Goal: Communication & Community: Answer question/provide support

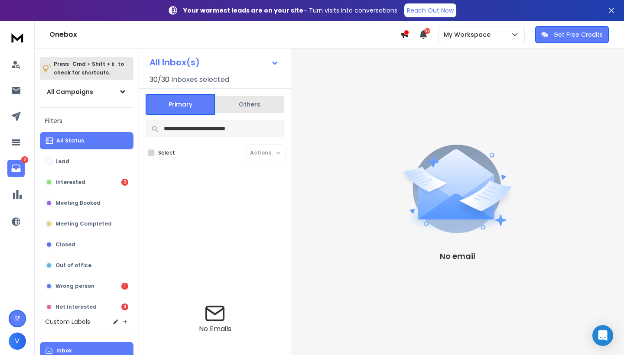
drag, startPoint x: 0, startPoint y: 0, endPoint x: 130, endPoint y: 119, distance: 176.1
click at [130, 119] on div "**********" at bounding box center [329, 226] width 589 height 355
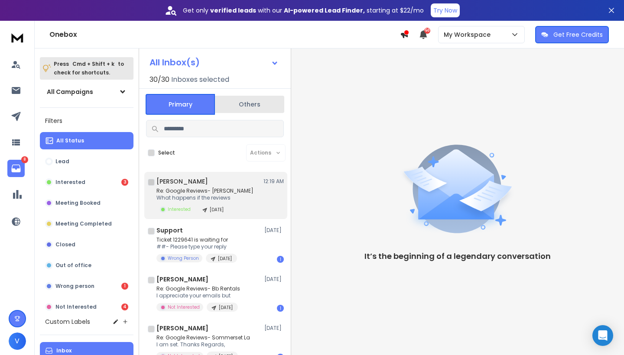
click at [233, 199] on p "What happens if the reviews" at bounding box center [204, 198] width 97 height 7
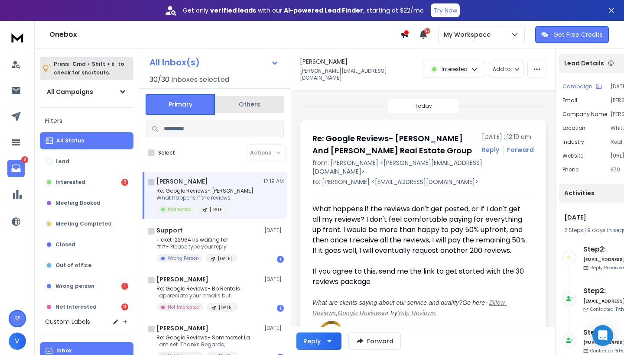
click at [309, 345] on div "Reply" at bounding box center [311, 341] width 17 height 9
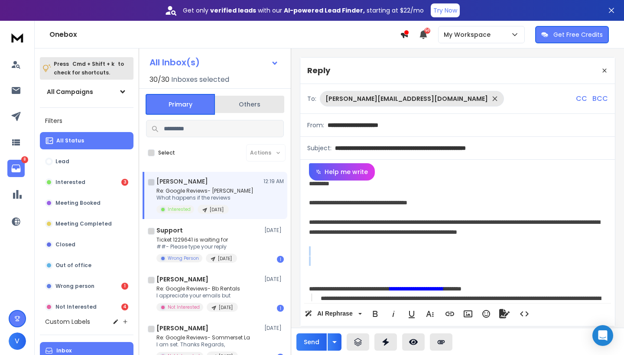
scroll to position [11, 0]
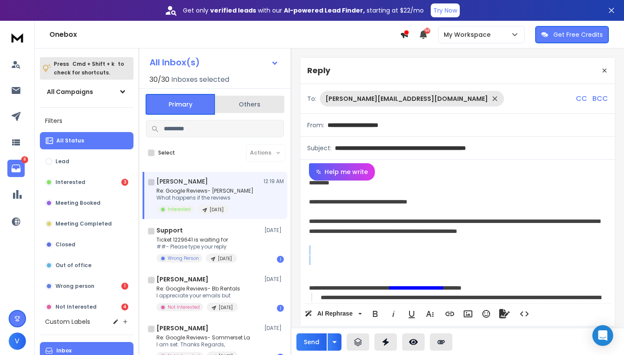
click at [480, 224] on div "**********" at bounding box center [456, 226] width 295 height 76
click at [327, 254] on div "**********" at bounding box center [456, 226] width 295 height 76
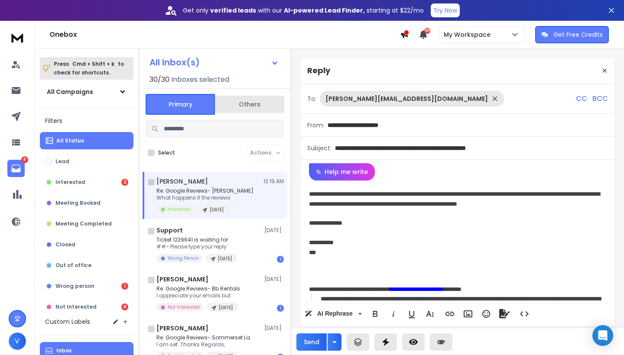
scroll to position [39, 0]
click at [311, 347] on button "Send" at bounding box center [311, 342] width 30 height 17
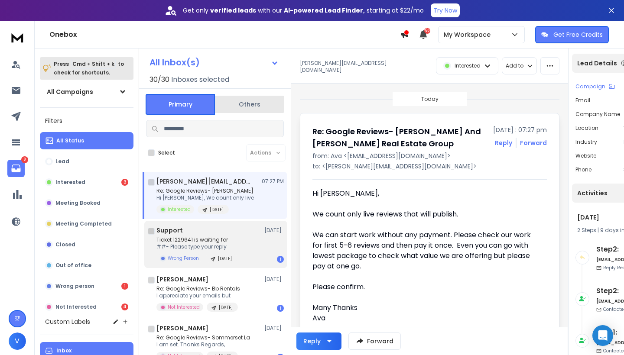
click at [226, 243] on p "Ticket 1229641 is waiting for" at bounding box center [196, 240] width 81 height 7
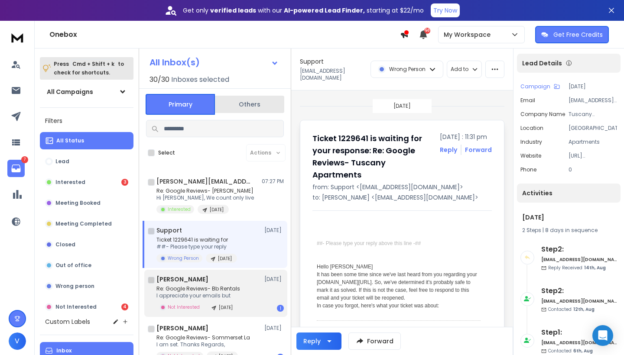
click at [222, 295] on p "I appreciate your emails but" at bounding box center [198, 296] width 84 height 7
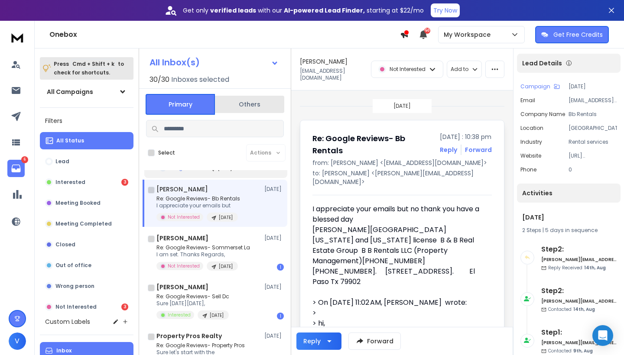
scroll to position [95, 0]
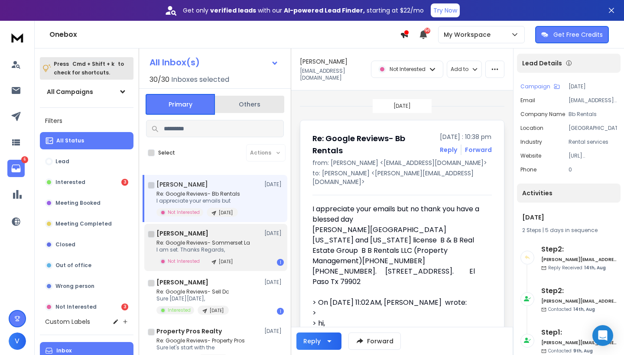
click at [226, 254] on div "Re: Google Reviews- Sommerset La I am set. Thanks Regards, Not Interested [DATE]" at bounding box center [203, 253] width 94 height 26
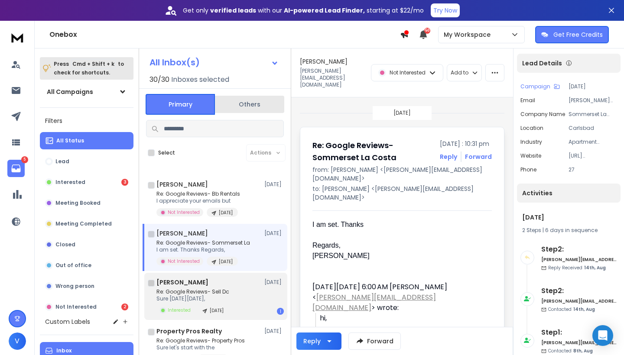
click at [221, 288] on div "[PERSON_NAME] [DATE] Re: Google Reviews- Sell Dc Sure [DATE][DATE], Interested …" at bounding box center [219, 296] width 127 height 37
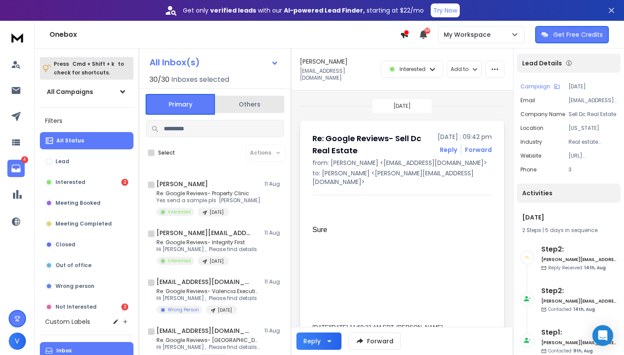
scroll to position [1418, 0]
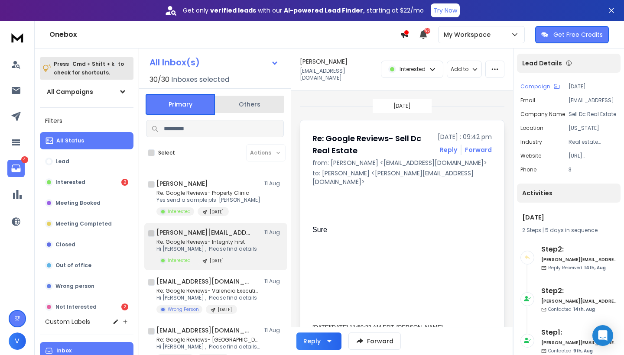
click at [221, 234] on h1 "[PERSON_NAME][EMAIL_ADDRESS][PERSON_NAME][DOMAIN_NAME]" at bounding box center [203, 232] width 95 height 9
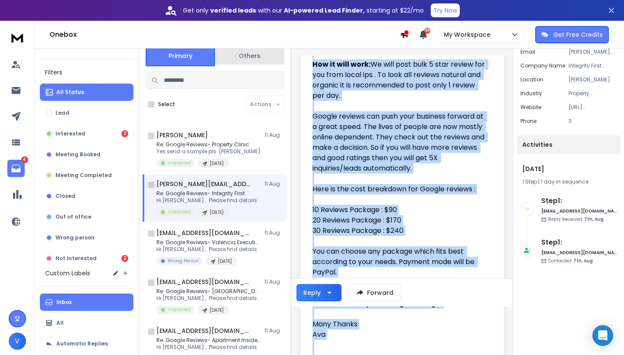
scroll to position [199, 0]
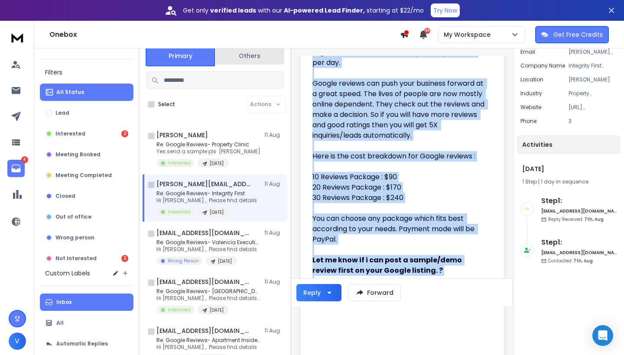
drag, startPoint x: 312, startPoint y: 202, endPoint x: 365, endPoint y: 274, distance: 89.8
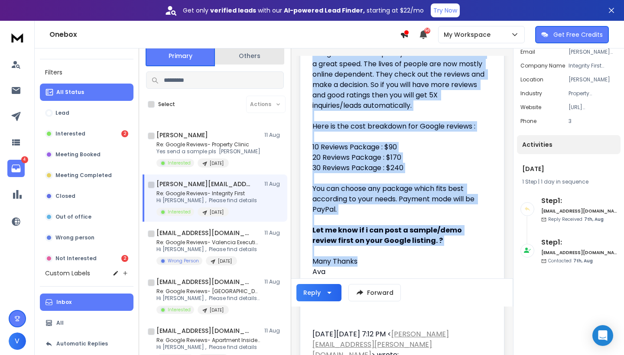
scroll to position [229, 0]
copy div "Hi [PERSON_NAME] , Please find details about our Google reviews services : How …"
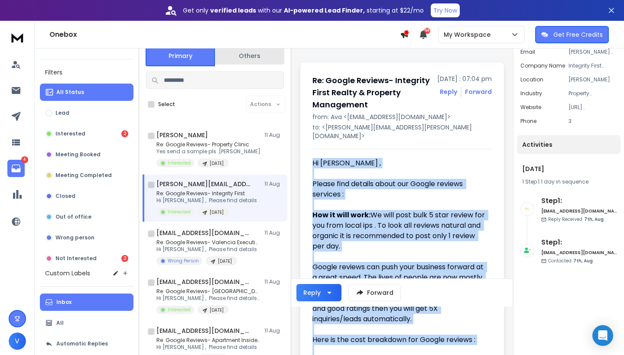
scroll to position [15, 0]
copy div "Hi [PERSON_NAME] , Please find details about our Google reviews services : How …"
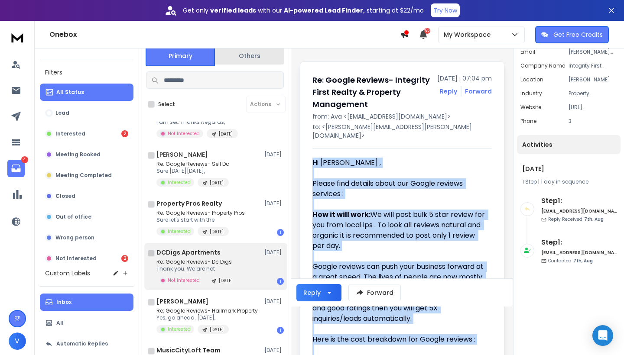
scroll to position [176, 0]
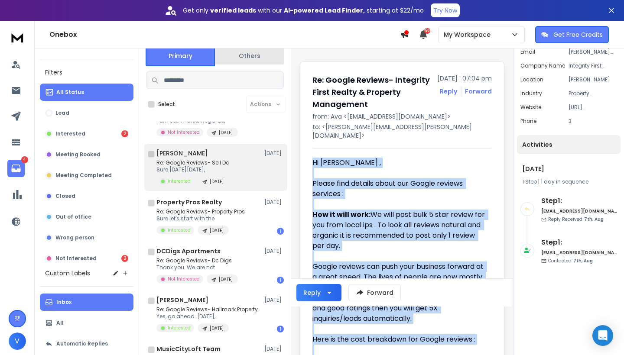
click at [233, 168] on div "Re: Google Reviews- Sell Dc Sure [DATE][DATE], Interested [DATE]" at bounding box center [219, 173] width 127 height 26
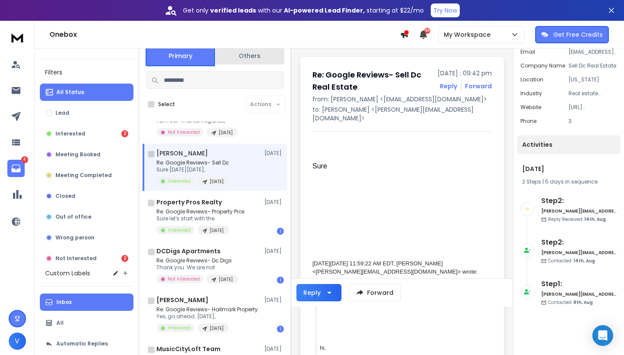
click at [307, 293] on div "Reply" at bounding box center [311, 293] width 17 height 9
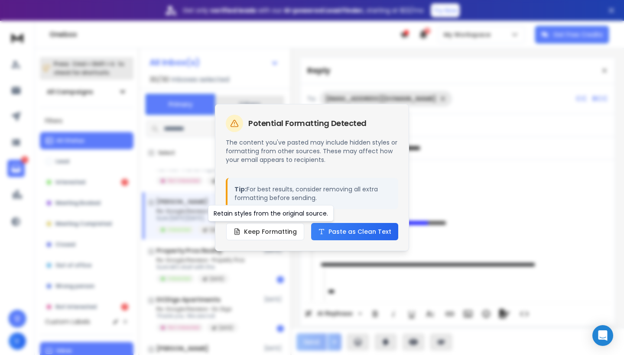
scroll to position [0, 0]
click at [282, 228] on button "Keep Formatting" at bounding box center [265, 231] width 78 height 17
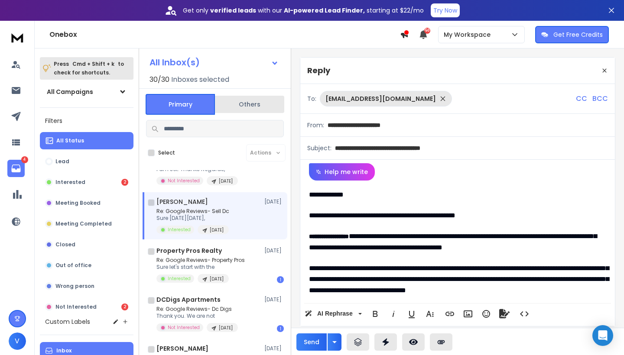
click at [339, 197] on span "**********" at bounding box center [326, 195] width 35 height 7
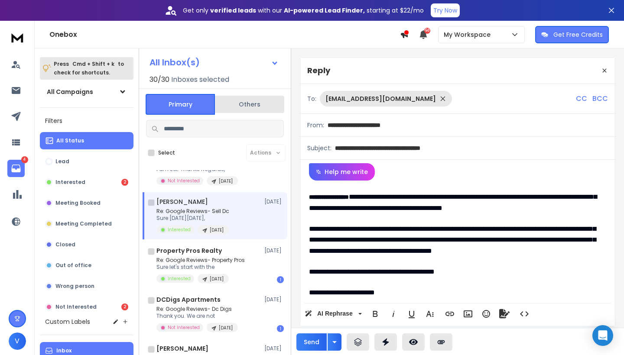
scroll to position [40, 0]
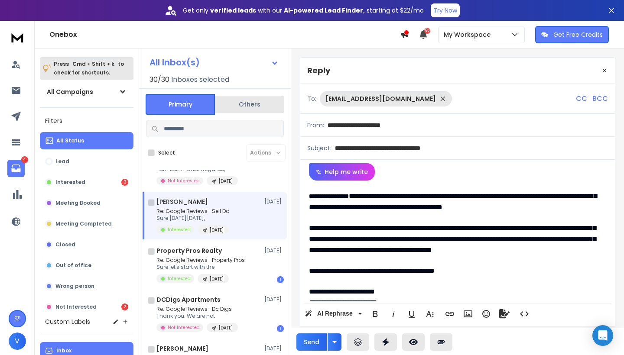
click at [409, 221] on div at bounding box center [456, 218] width 295 height 10
click at [414, 225] on span "**********" at bounding box center [452, 239] width 287 height 29
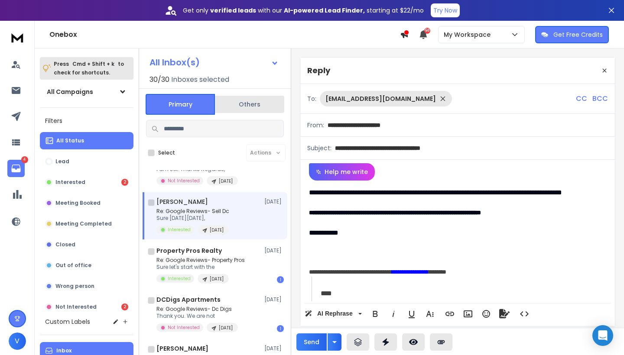
scroll to position [185, 0]
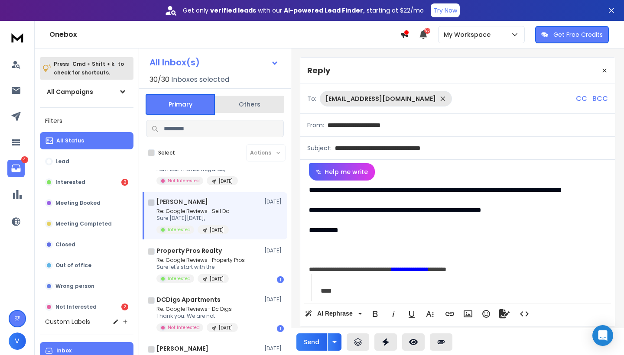
click at [385, 236] on div "**********" at bounding box center [456, 230] width 295 height 11
click at [331, 245] on div at bounding box center [456, 241] width 295 height 10
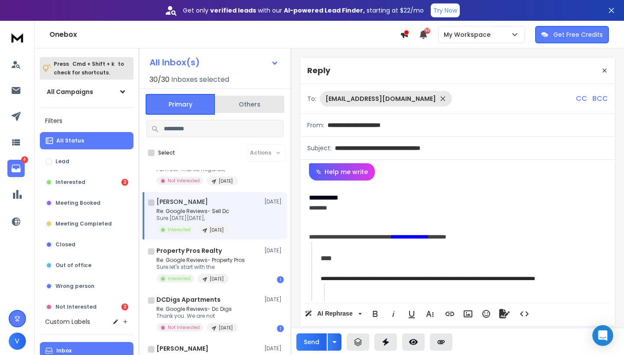
scroll to position [221, 0]
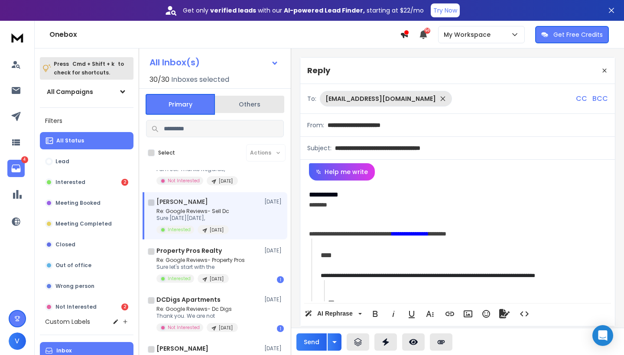
click at [309, 342] on button "Send" at bounding box center [311, 342] width 30 height 17
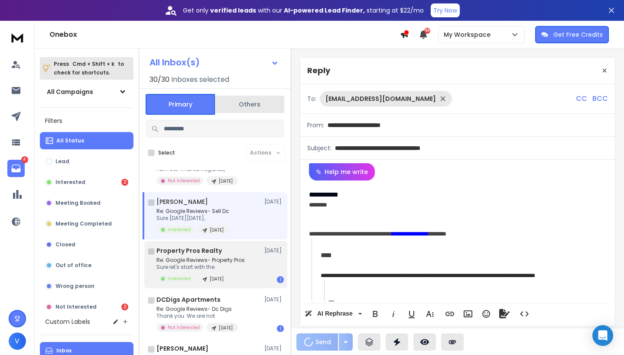
scroll to position [199, 0]
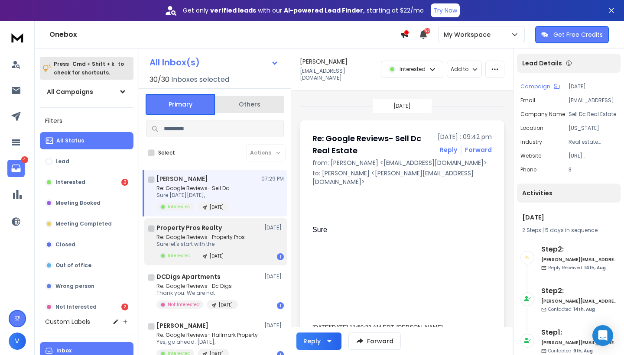
click at [192, 241] on p "Sure let's start with the" at bounding box center [200, 244] width 88 height 7
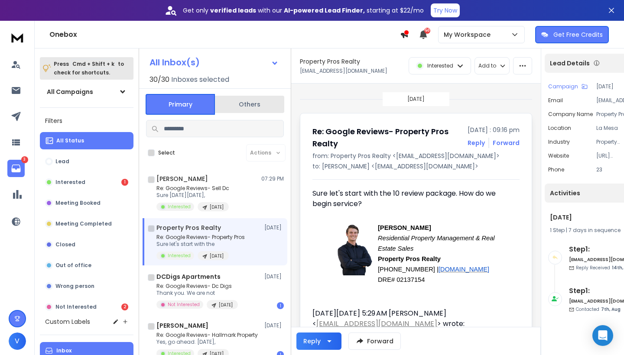
scroll to position [0, 0]
click at [309, 342] on div "Reply" at bounding box center [311, 341] width 17 height 9
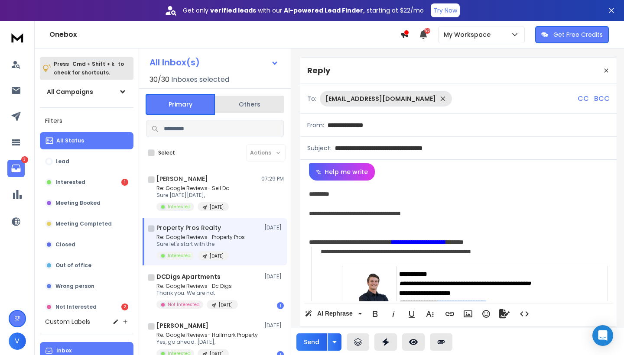
click at [352, 217] on div "**********" at bounding box center [456, 203] width 295 height 29
click at [462, 218] on div "**********" at bounding box center [456, 203] width 295 height 29
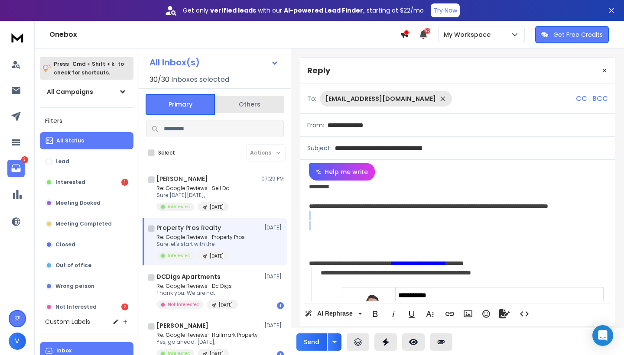
scroll to position [15, 0]
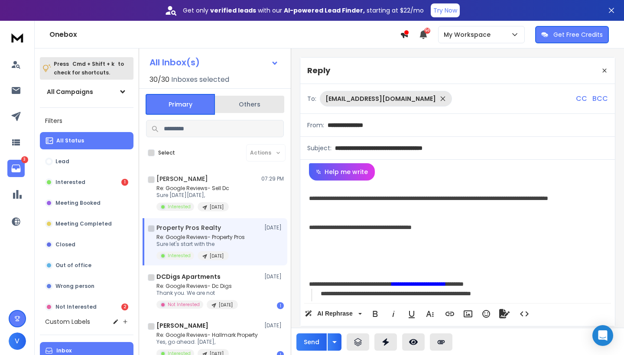
click at [316, 224] on div "**********" at bounding box center [456, 217] width 295 height 86
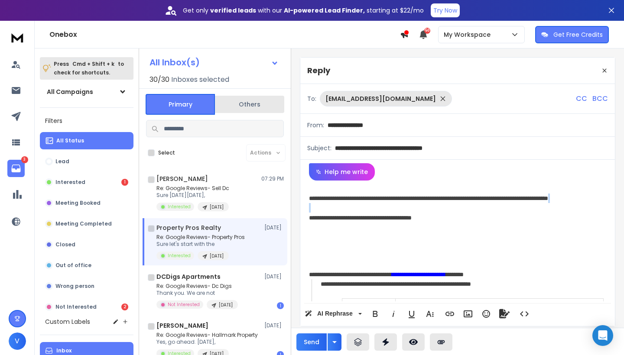
click at [454, 227] on div "**********" at bounding box center [456, 212] width 295 height 76
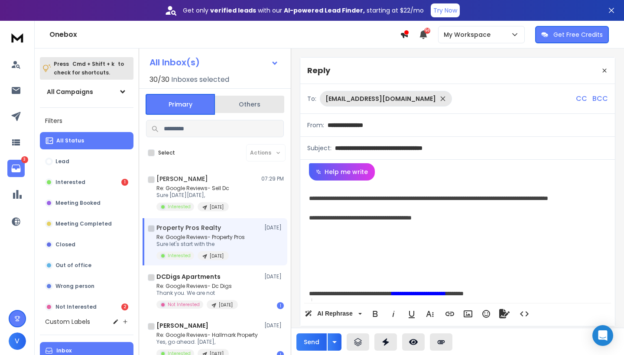
click at [355, 228] on div "**********" at bounding box center [456, 221] width 295 height 95
click at [468, 228] on div "**********" at bounding box center [456, 221] width 295 height 95
click at [368, 258] on div "**********" at bounding box center [456, 221] width 295 height 95
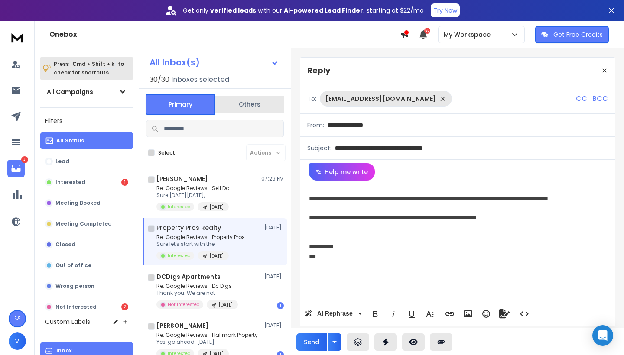
click at [312, 345] on button "Send" at bounding box center [311, 342] width 30 height 17
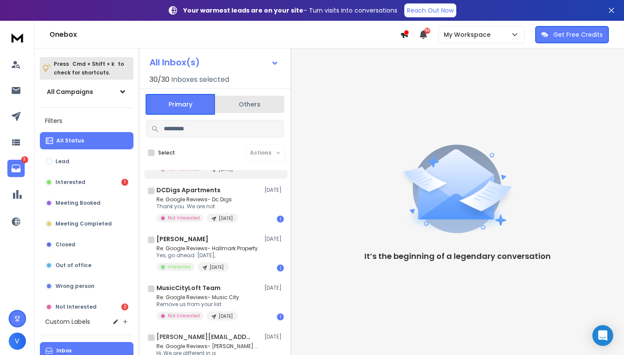
scroll to position [286, 0]
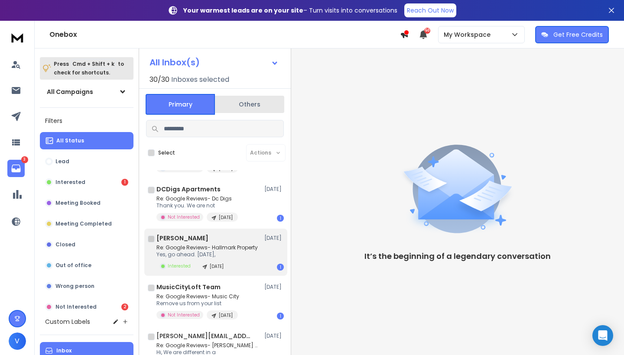
click at [199, 247] on p "Re: Google Reviews- Hallmark Property" at bounding box center [206, 247] width 101 height 7
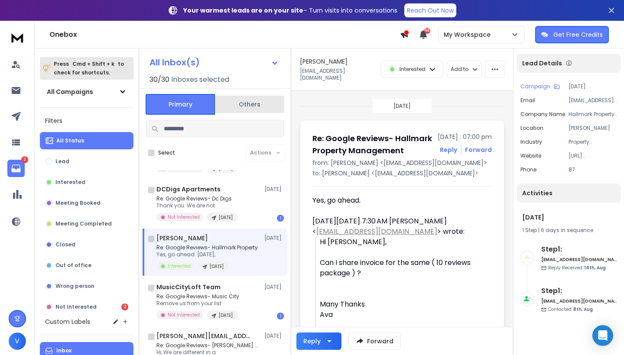
scroll to position [0, 0]
drag, startPoint x: 371, startPoint y: 71, endPoint x: 300, endPoint y: 69, distance: 71.5
click at [300, 69] on div "Brayden Clark Brayden Clark brayden@hallmarkok.com" at bounding box center [338, 69] width 76 height 24
copy p "brayden@hallmarkok.com"
drag, startPoint x: 313, startPoint y: 144, endPoint x: 372, endPoint y: 155, distance: 60.0
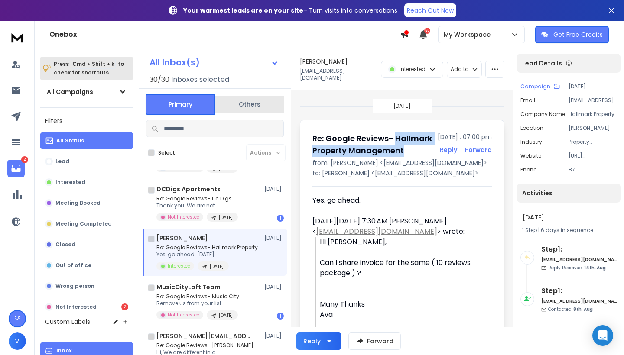
click at [372, 155] on h1 "Re: Google Reviews- Hallmark Property Management" at bounding box center [373, 145] width 120 height 24
copy h1 "Hallmark Property Management"
click at [309, 342] on div "Reply" at bounding box center [311, 341] width 17 height 9
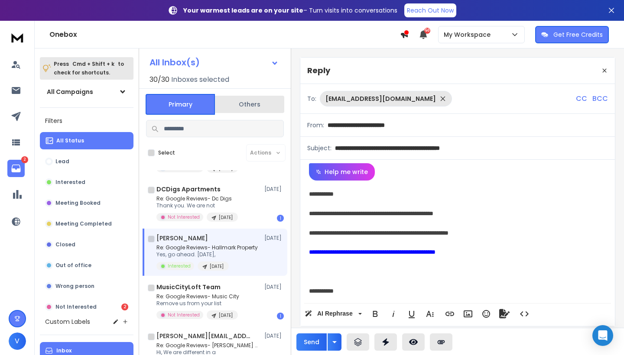
scroll to position [1, 0]
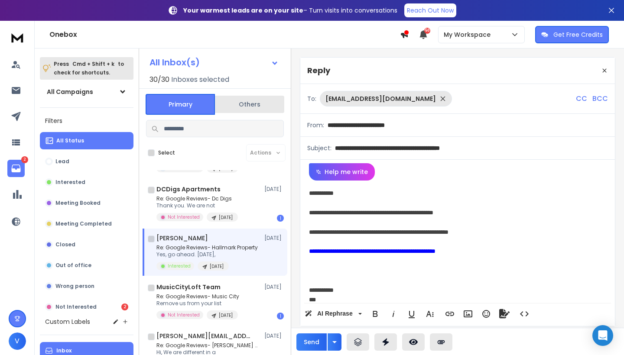
click at [306, 350] on button "Send" at bounding box center [311, 342] width 30 height 17
click at [308, 339] on button "Send" at bounding box center [311, 342] width 30 height 17
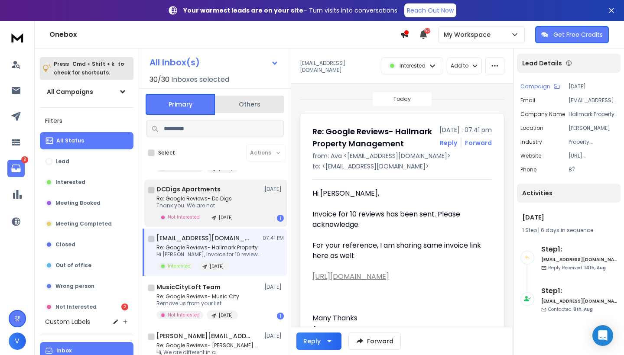
click at [228, 199] on p "Re: Google Reviews- Dc Digs" at bounding box center [196, 198] width 81 height 7
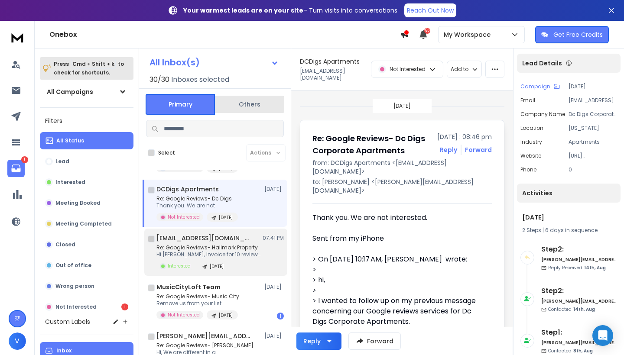
scroll to position [309, 0]
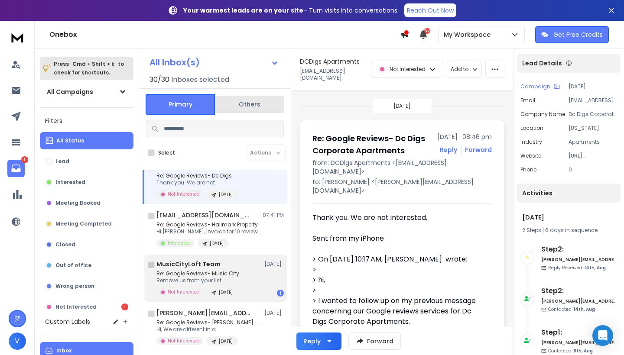
click at [209, 283] on p "Remove us from your list" at bounding box center [197, 280] width 83 height 7
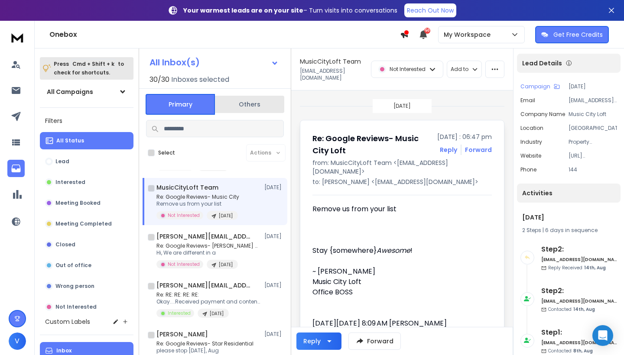
scroll to position [387, 0]
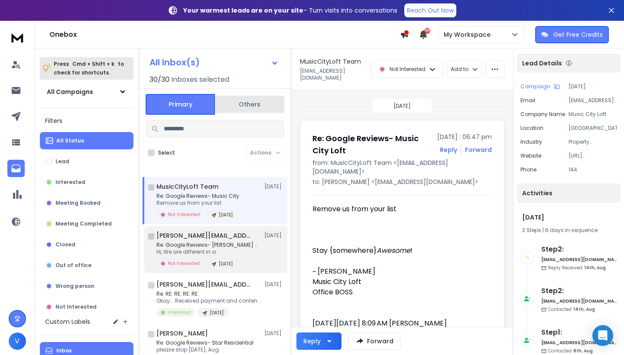
click at [230, 245] on p "Re: Google Reviews- [PERSON_NAME] Realty" at bounding box center [208, 245] width 104 height 7
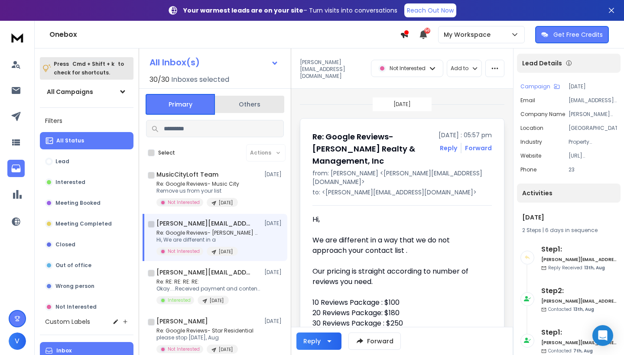
scroll to position [0, 0]
click at [435, 67] on icon at bounding box center [432, 68] width 5 height 3
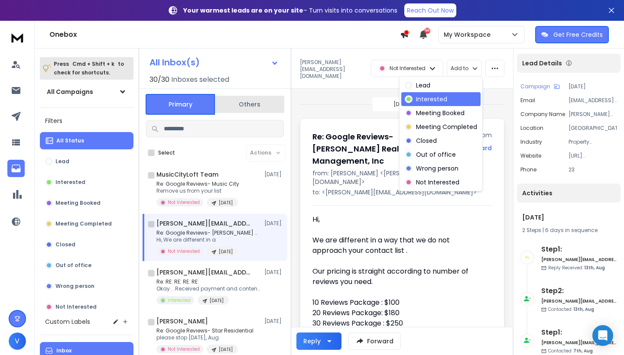
click at [429, 99] on p "Interested" at bounding box center [431, 99] width 31 height 9
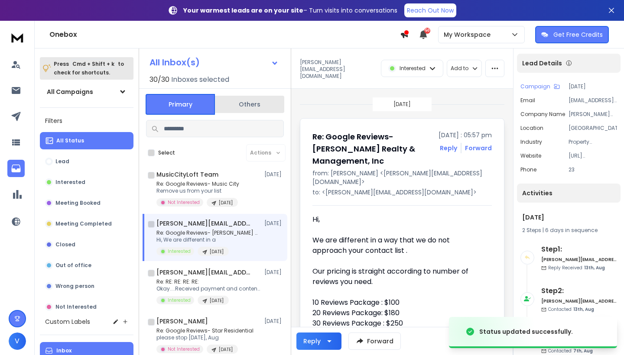
scroll to position [423, 0]
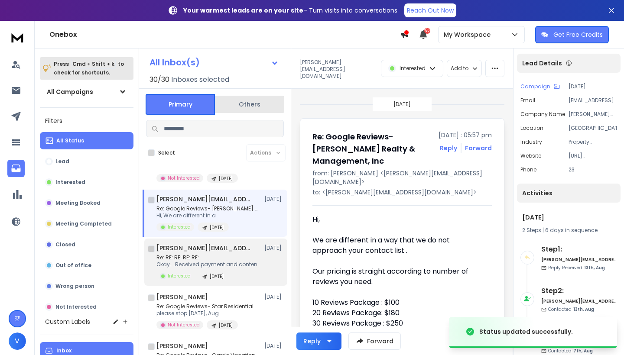
click at [240, 251] on h1 "[PERSON_NAME][EMAIL_ADDRESS][DOMAIN_NAME]" at bounding box center [203, 248] width 95 height 9
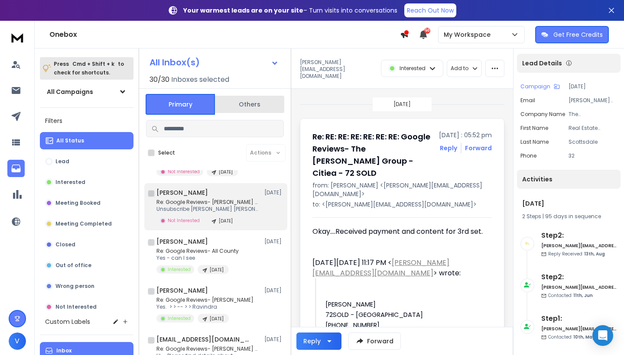
scroll to position [773, 0]
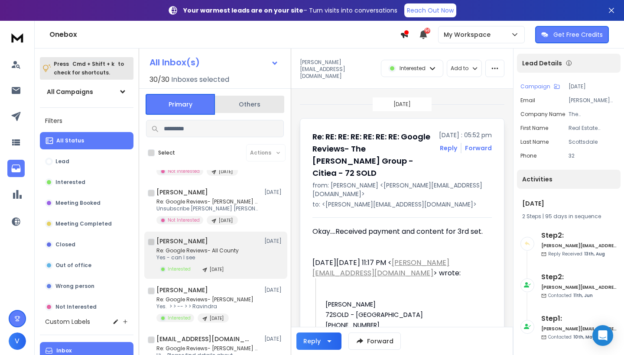
click at [208, 254] on p "Re: Google Reviews- All County" at bounding box center [197, 250] width 82 height 7
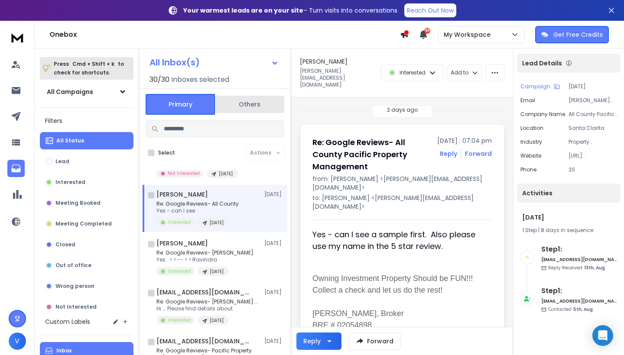
scroll to position [827, 0]
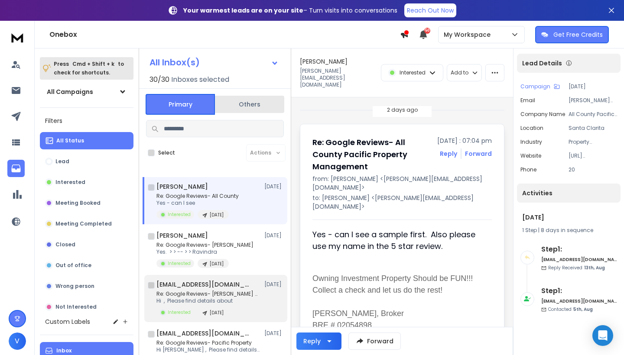
click at [211, 296] on p "Re: Google Reviews- [PERSON_NAME] Arms" at bounding box center [208, 294] width 104 height 7
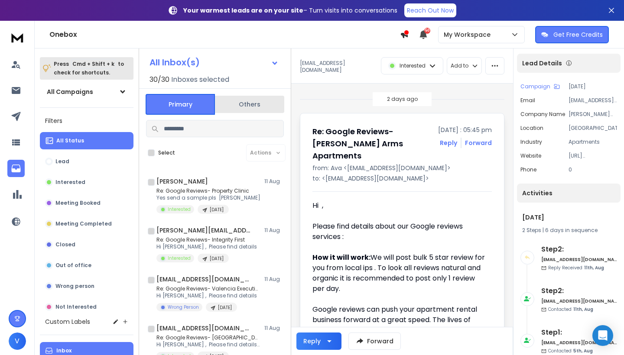
scroll to position [1424, 0]
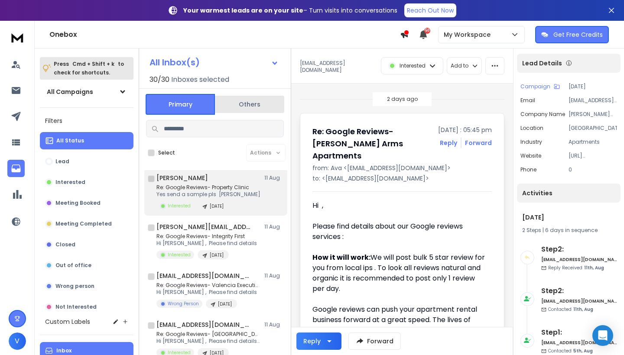
click at [245, 194] on p "Yes send a sample pls [PERSON_NAME]" at bounding box center [208, 194] width 104 height 7
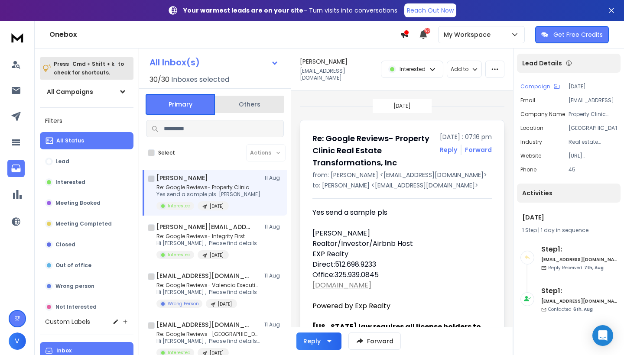
scroll to position [0, 0]
drag, startPoint x: 463, startPoint y: 168, endPoint x: 373, endPoint y: 167, distance: 90.6
click at [373, 171] on p "from: Travis Wade <travisw@propertyclinicret.com>" at bounding box center [402, 175] width 179 height 9
copy p "travisw@propertyclinicret.com"
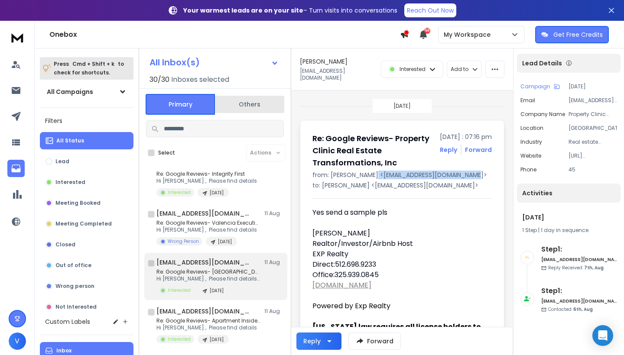
scroll to position [1486, 0]
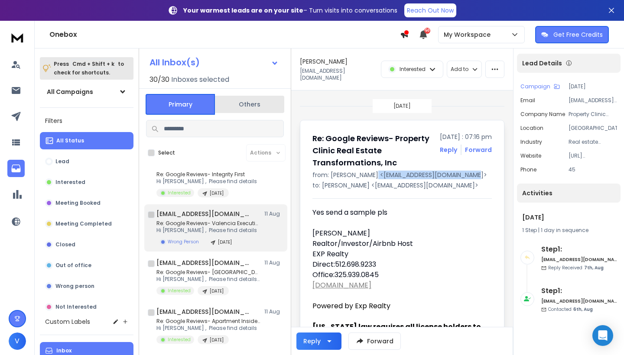
click at [218, 225] on p "Re: Google Reviews- Valencia Executive" at bounding box center [208, 223] width 104 height 7
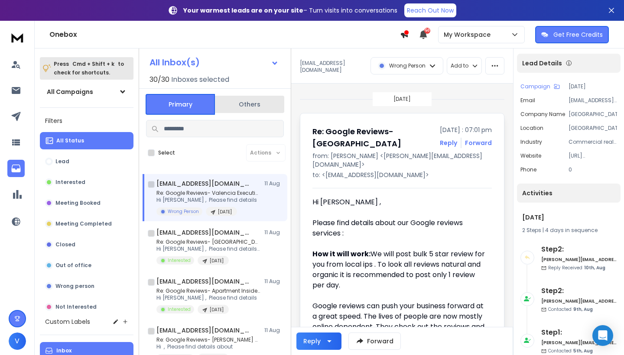
scroll to position [1517, 0]
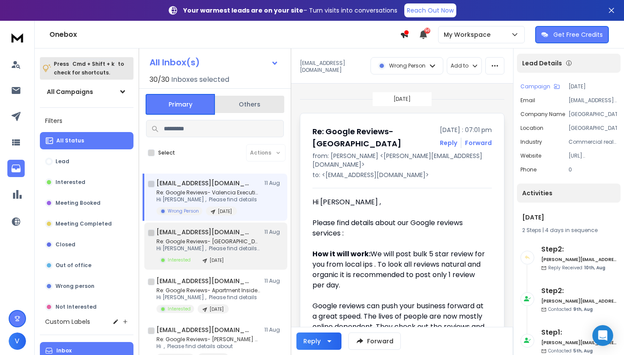
click at [203, 244] on p "Re: Google Reviews- [GEOGRAPHIC_DATA]" at bounding box center [208, 241] width 104 height 7
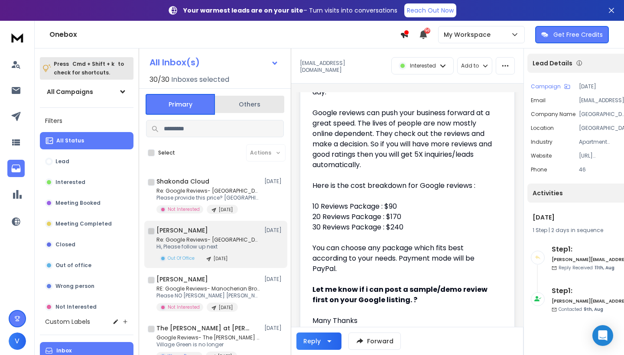
scroll to position [1764, 0]
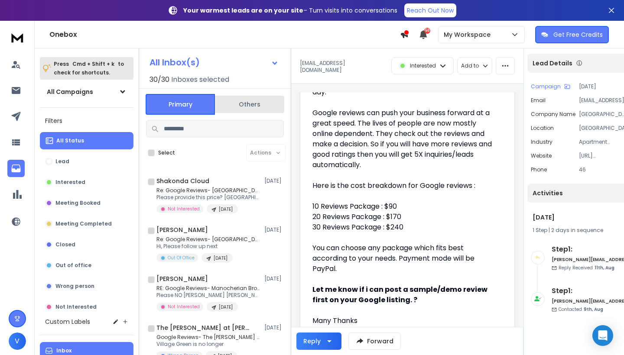
click at [183, 127] on input at bounding box center [215, 128] width 138 height 17
paste input "**********"
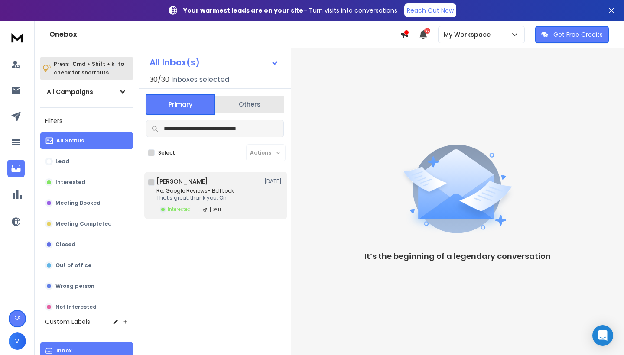
type input "**********"
click at [205, 190] on p "Re: Google Reviews- Bell Lock" at bounding box center [195, 191] width 78 height 7
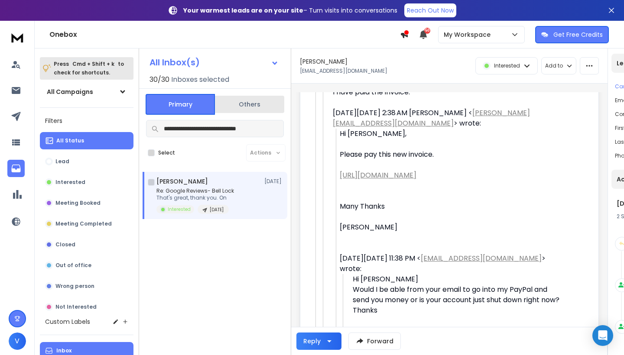
scroll to position [259, 0]
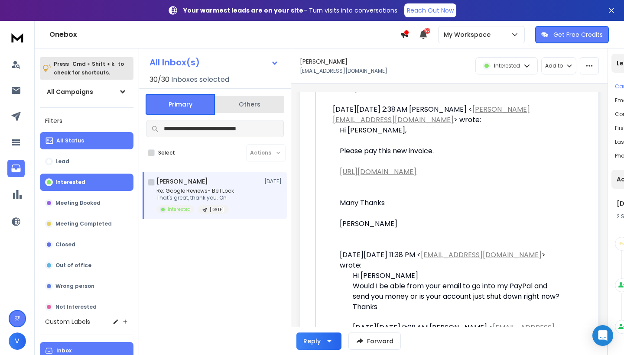
click at [72, 186] on div "Interested" at bounding box center [65, 183] width 40 height 8
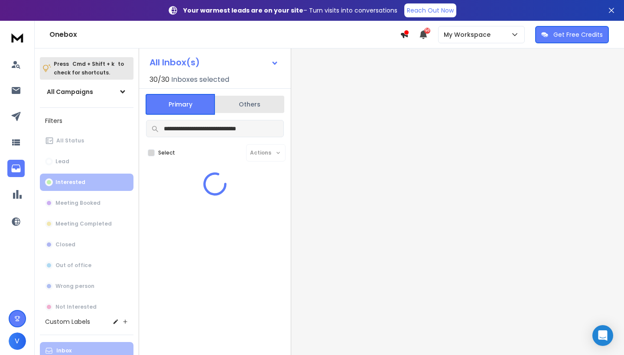
scroll to position [0, 0]
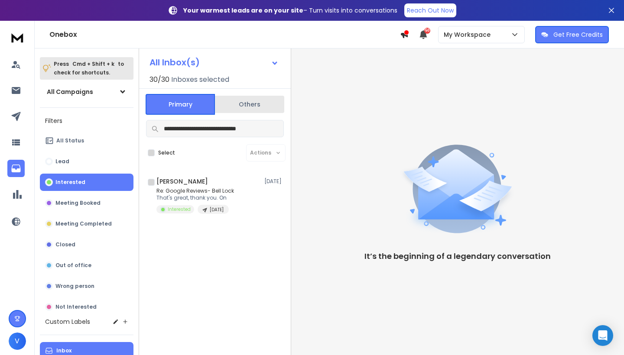
click at [257, 131] on input "**********" at bounding box center [215, 128] width 138 height 17
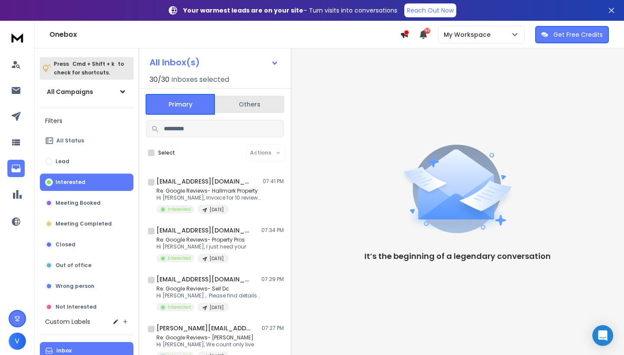
scroll to position [7, 0]
